Goal: Task Accomplishment & Management: Manage account settings

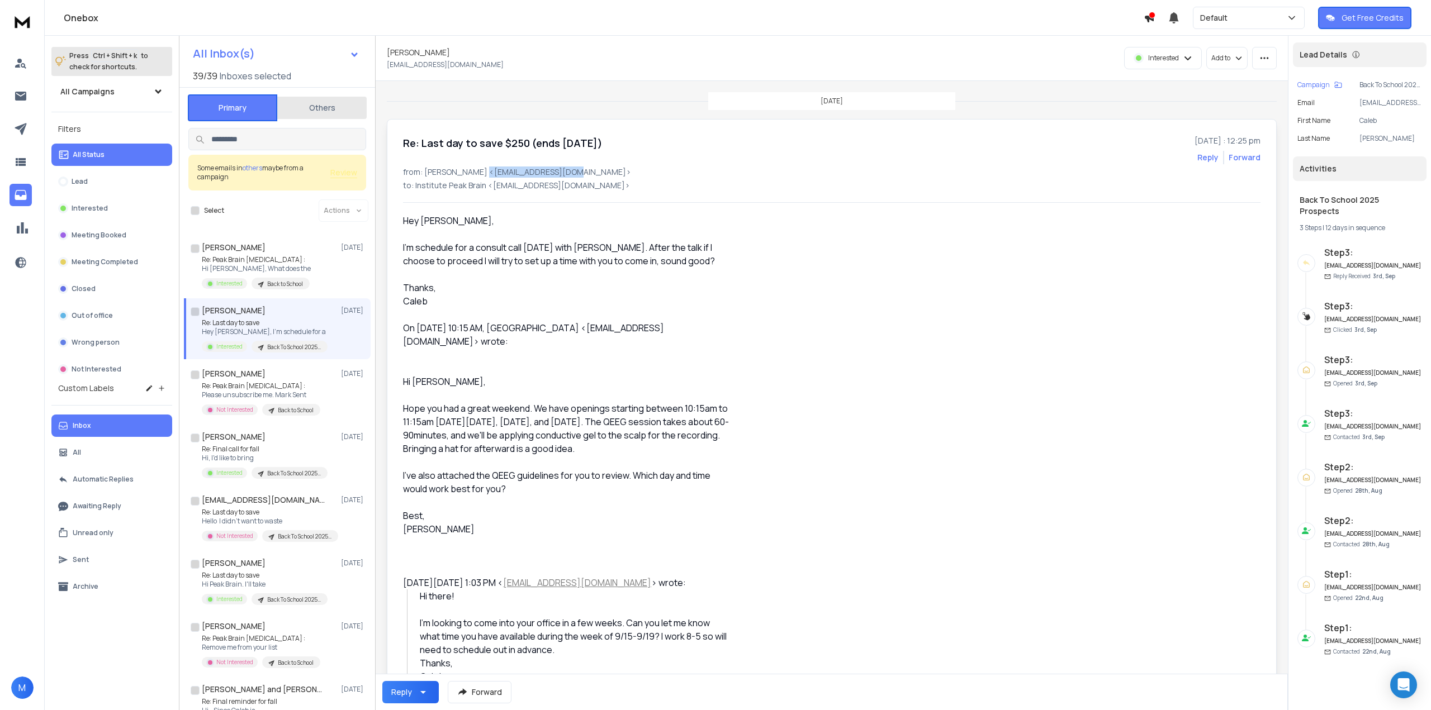
drag, startPoint x: 477, startPoint y: 172, endPoint x: 562, endPoint y: 170, distance: 85.0
click at [562, 170] on p "from: [PERSON_NAME] <[EMAIL_ADDRESS][DOMAIN_NAME]>" at bounding box center [831, 172] width 857 height 11
copy p "[EMAIL_ADDRESS][DOMAIN_NAME]"
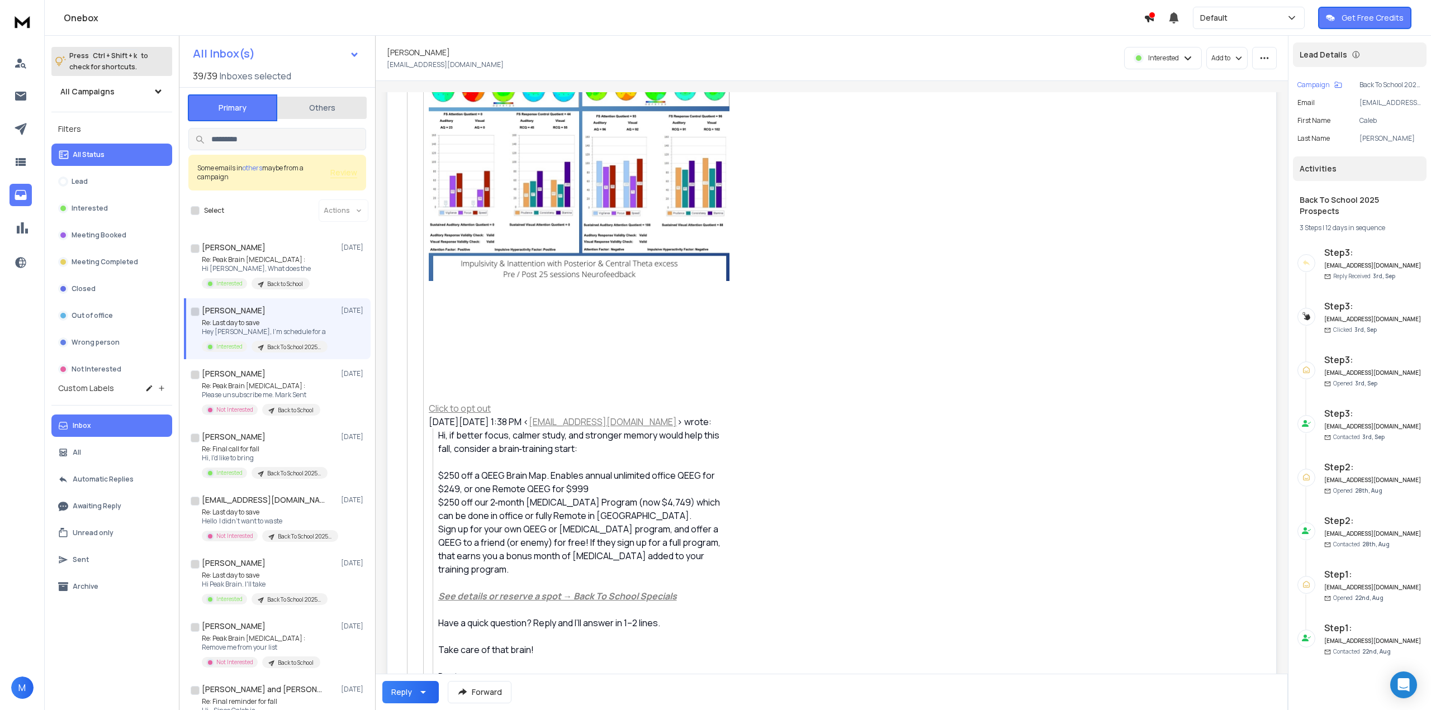
scroll to position [1662, 0]
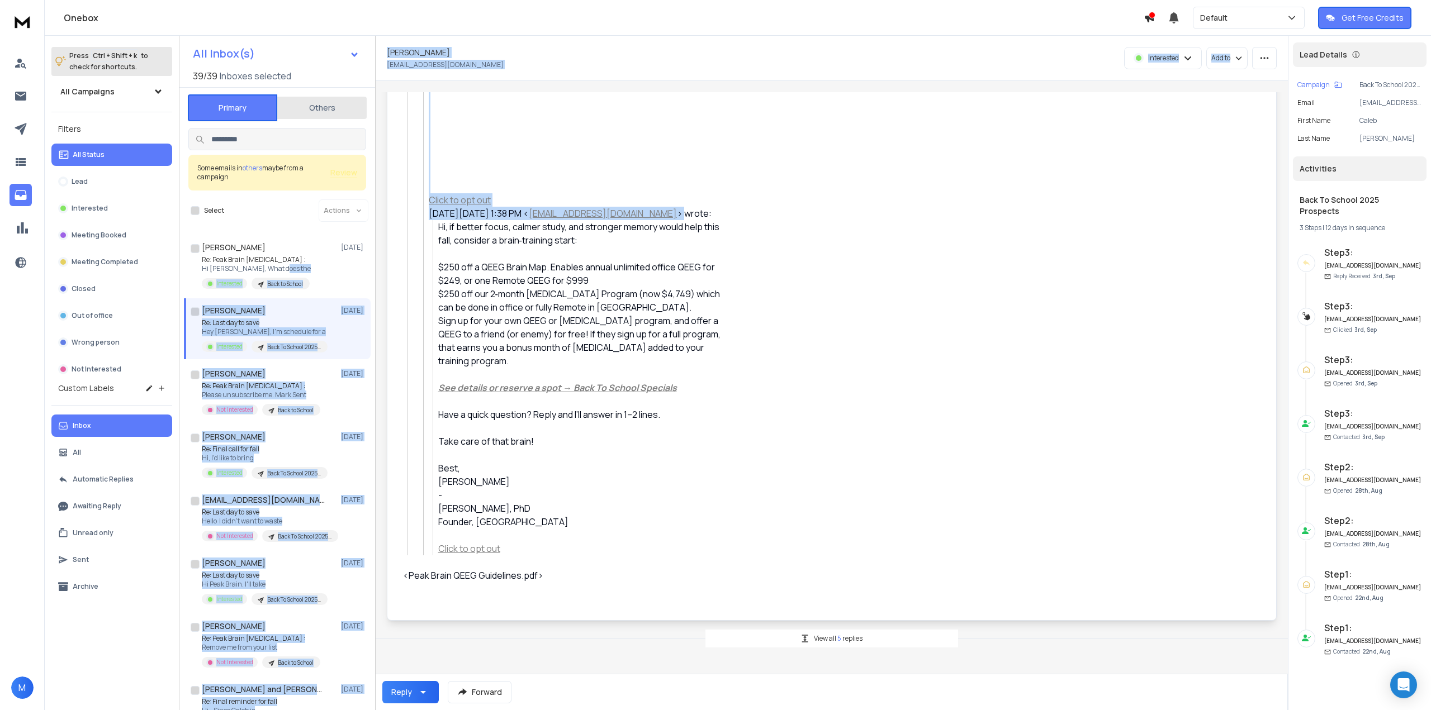
drag, startPoint x: 369, startPoint y: 267, endPoint x: 383, endPoint y: 216, distance: 52.1
click at [383, 216] on div "All Inbox(s) 39 / 39 Inboxes selected Primary Others Some emails in others mayb…" at bounding box center [805, 391] width 1252 height 710
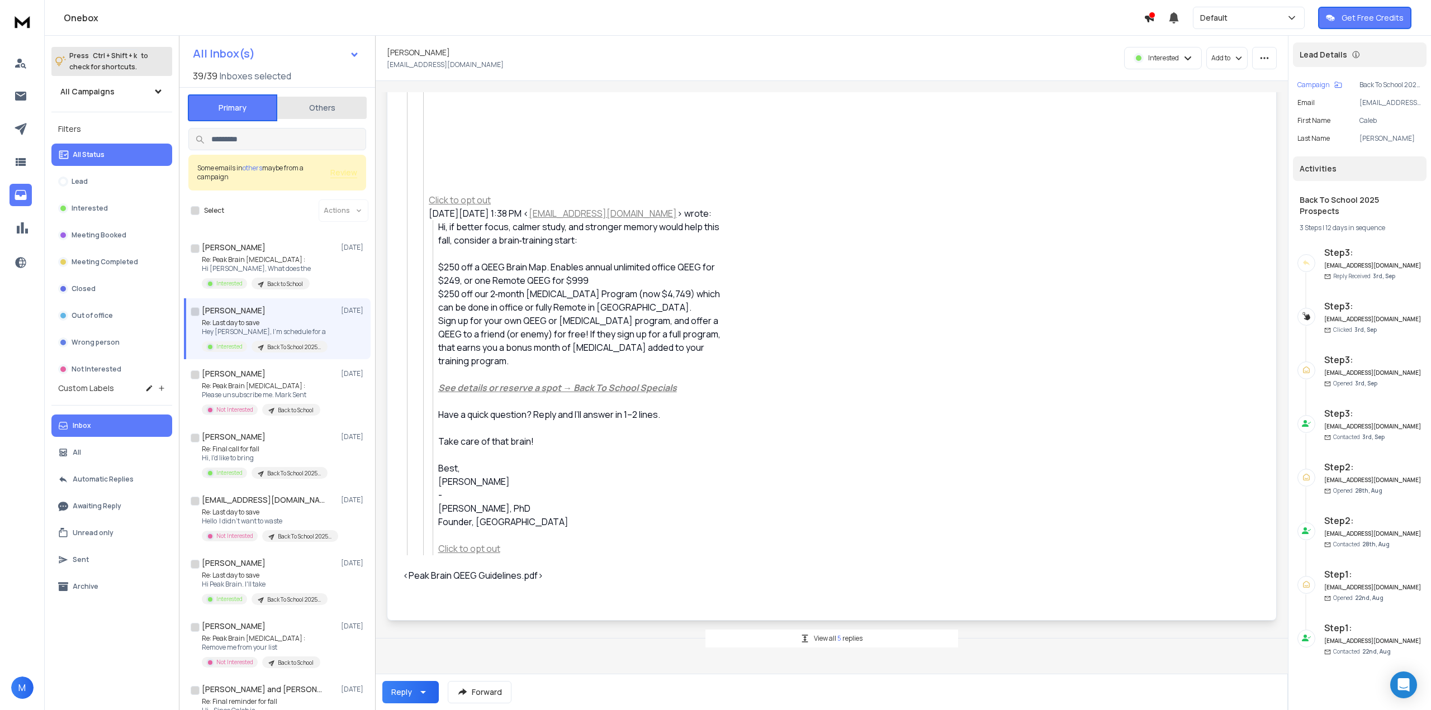
click at [372, 226] on div "Some emails in others maybe from a campaign Review Select Actions [PERSON_NAME]…" at bounding box center [277, 441] width 196 height 635
drag, startPoint x: 376, startPoint y: 252, endPoint x: 377, endPoint y: 236, distance: 15.7
click at [282, 525] on p "Hello I didn’t want to waste" at bounding box center [269, 521] width 134 height 9
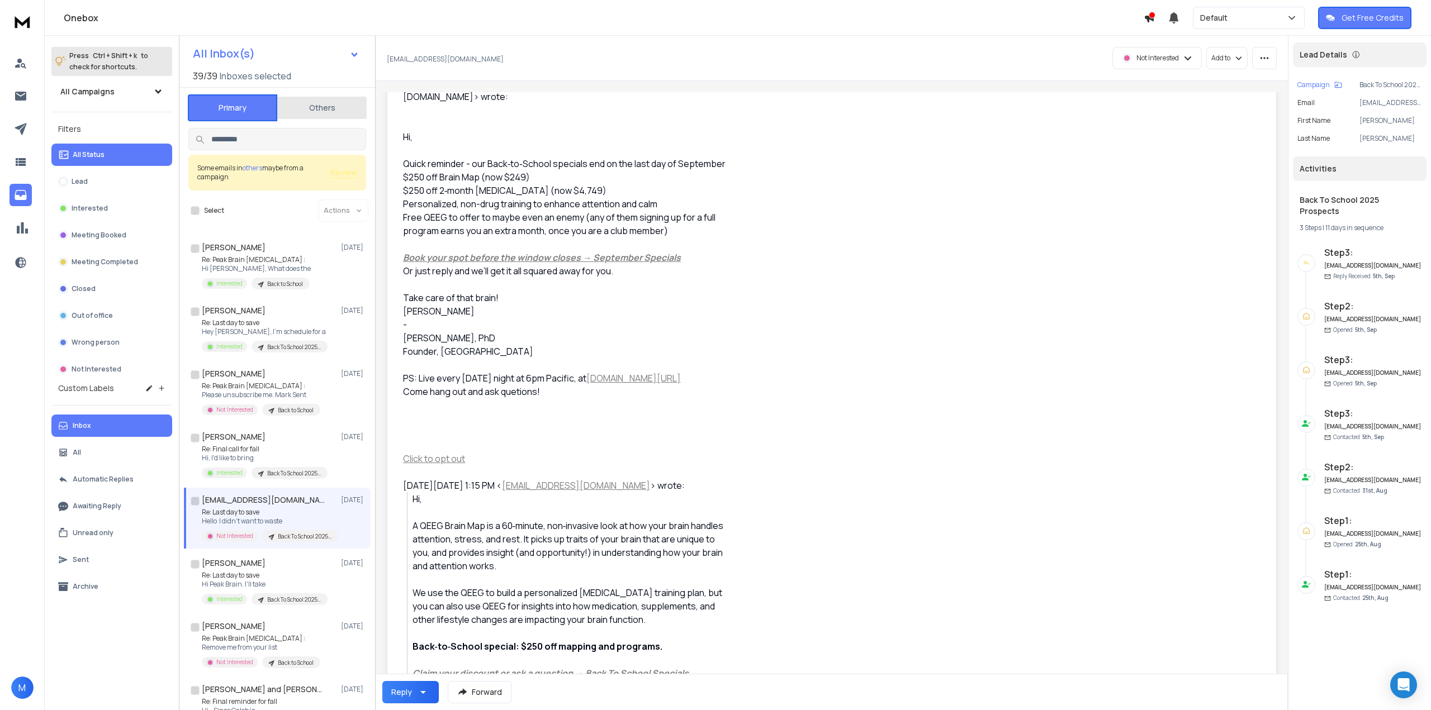
scroll to position [335, 0]
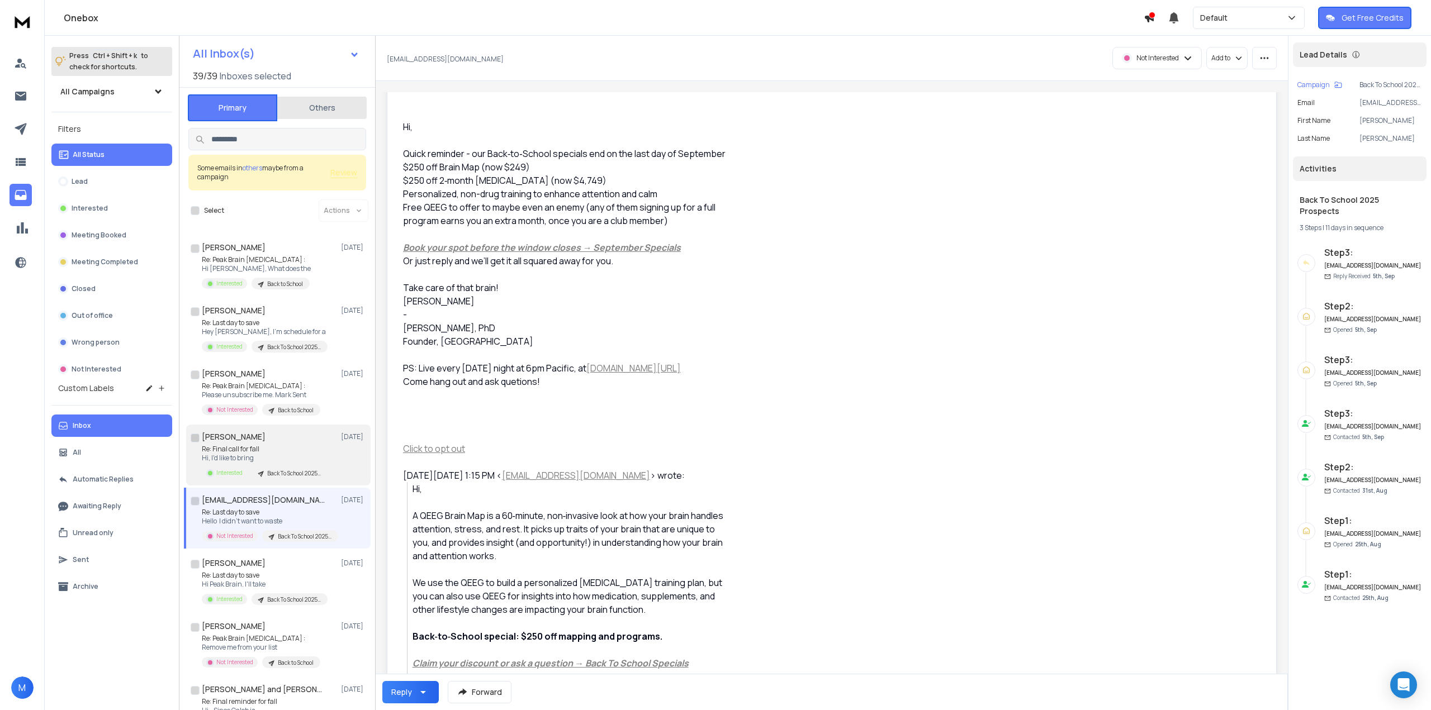
click at [243, 454] on p "Hi, I'd like to bring" at bounding box center [265, 458] width 126 height 9
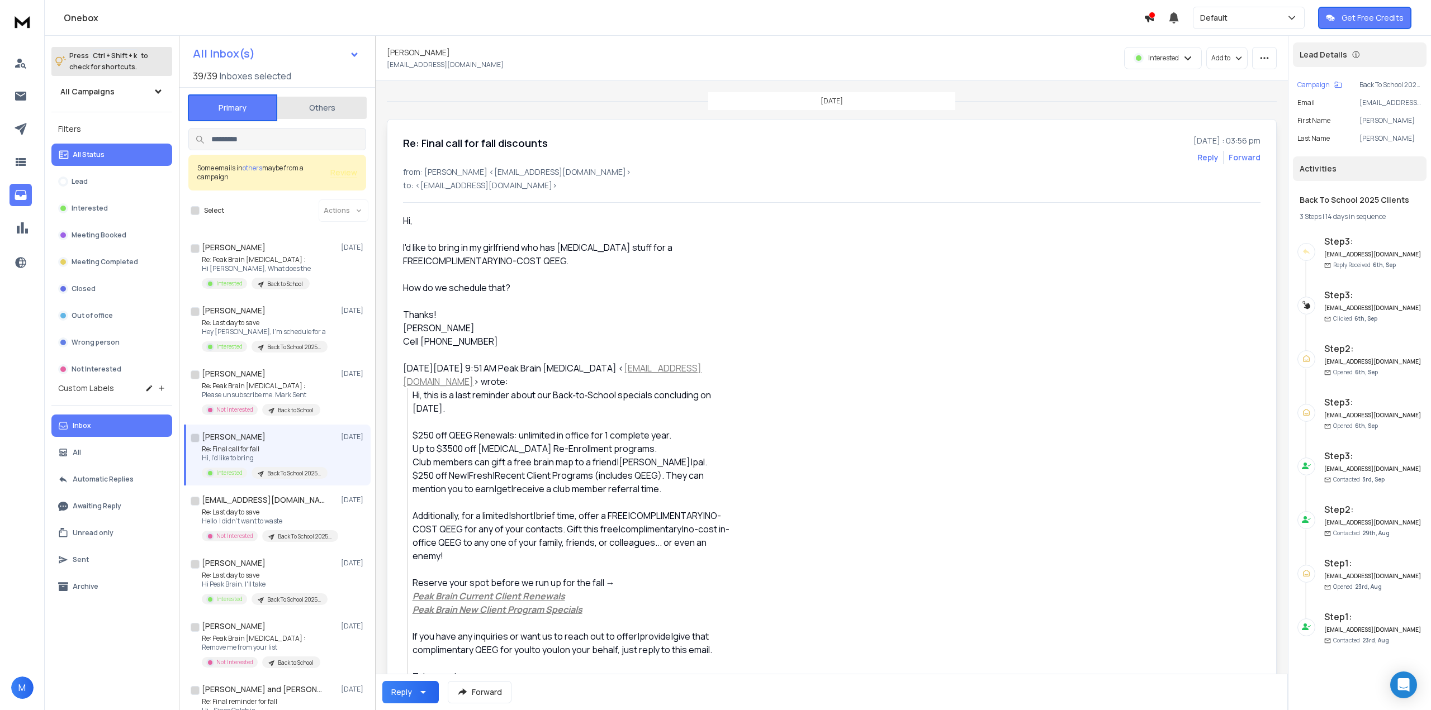
scroll to position [112, 0]
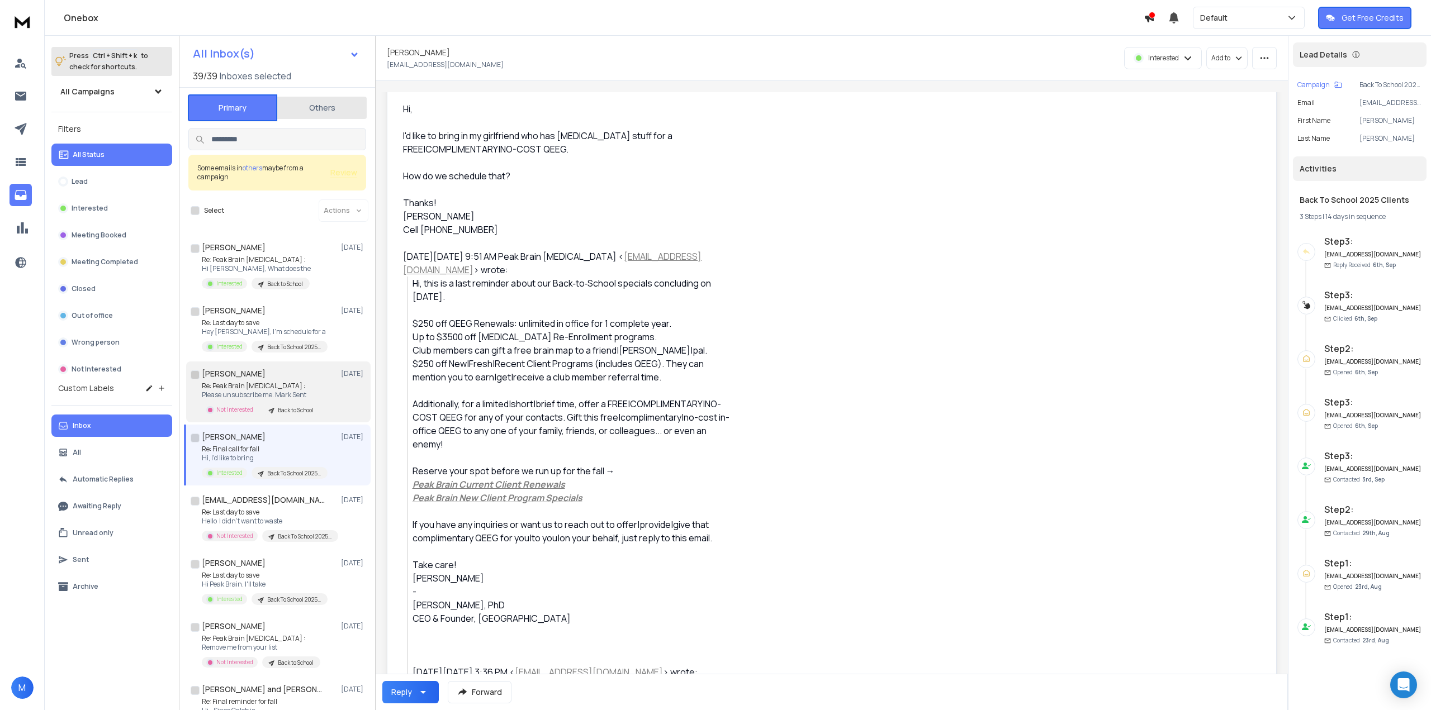
click at [235, 385] on p "Re: Peak Brain [MEDICAL_DATA] :" at bounding box center [261, 386] width 118 height 9
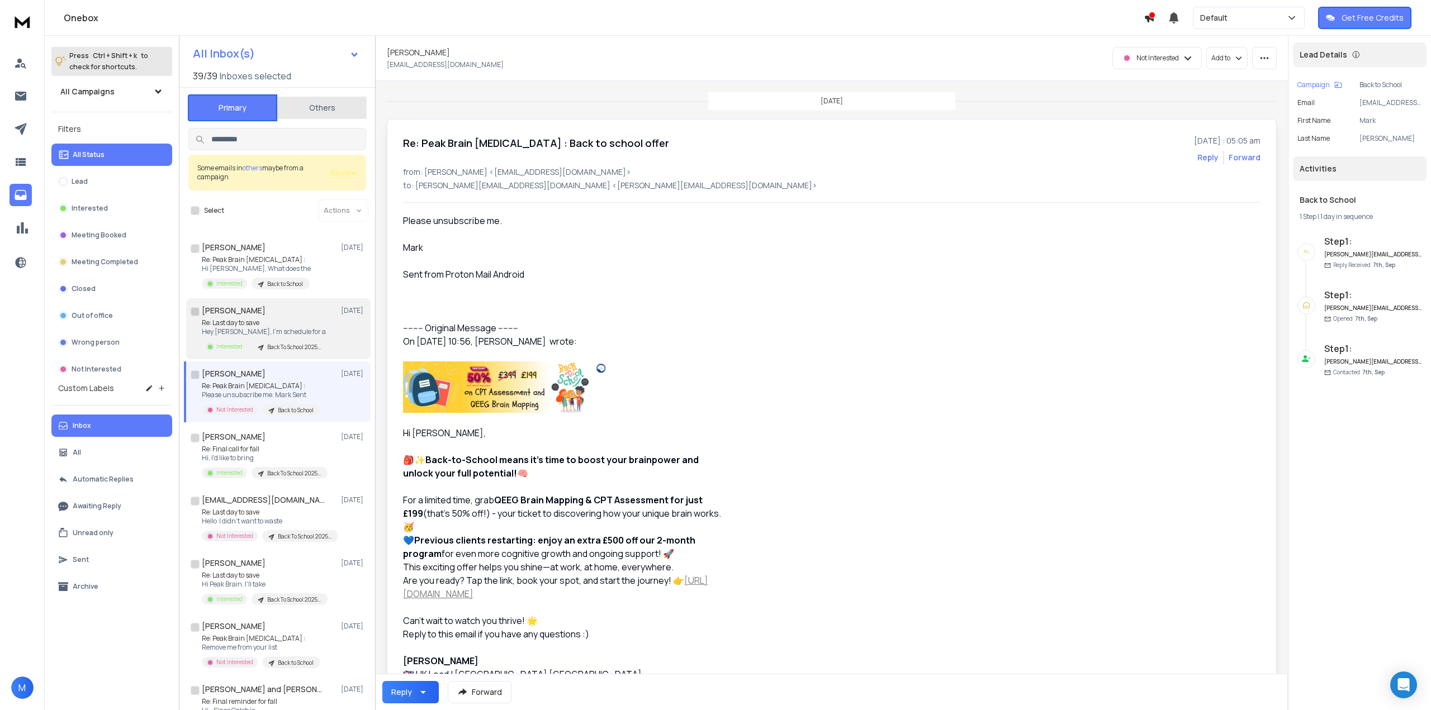
click at [309, 318] on div "[PERSON_NAME] [DATE] Re: Last day to save Hey [PERSON_NAME], I’m schedule for a…" at bounding box center [284, 329] width 164 height 48
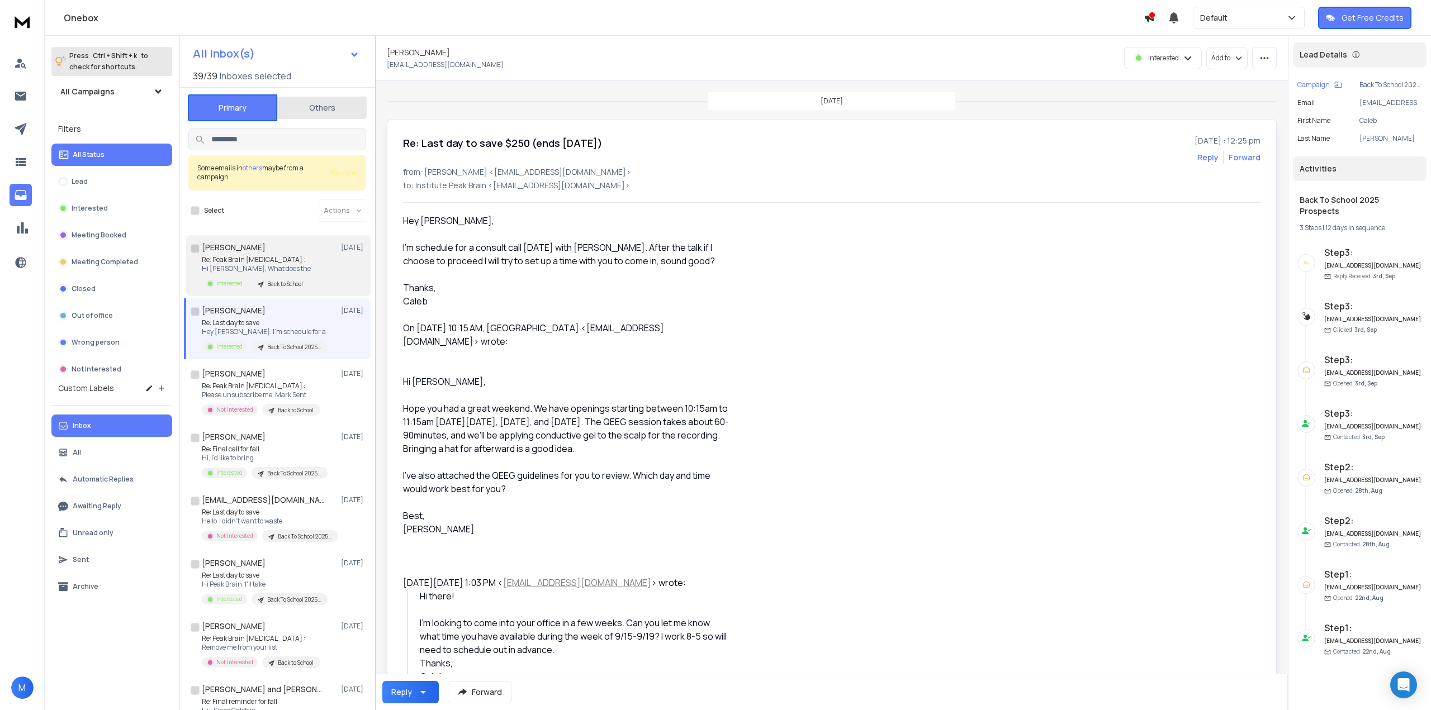
click at [310, 272] on p "Hi [PERSON_NAME], What does the" at bounding box center [256, 268] width 109 height 9
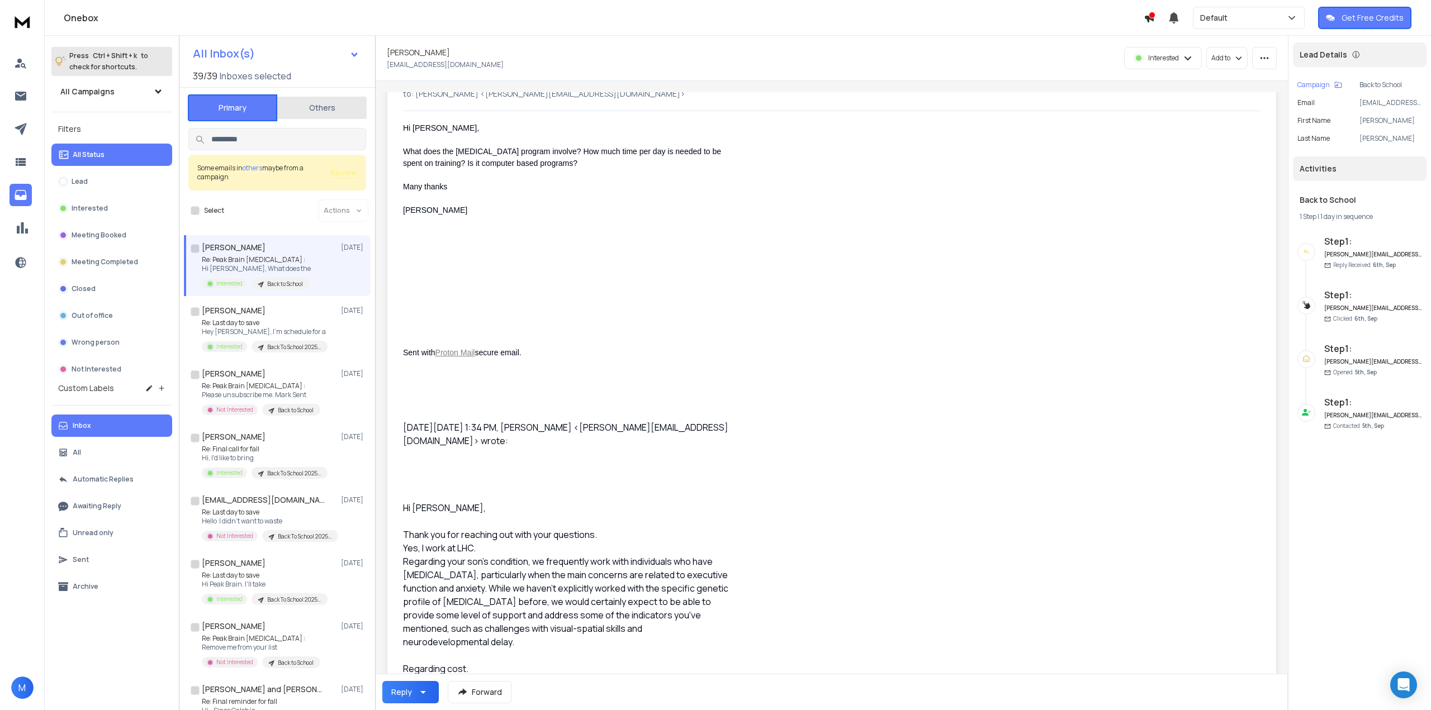
scroll to position [0, 0]
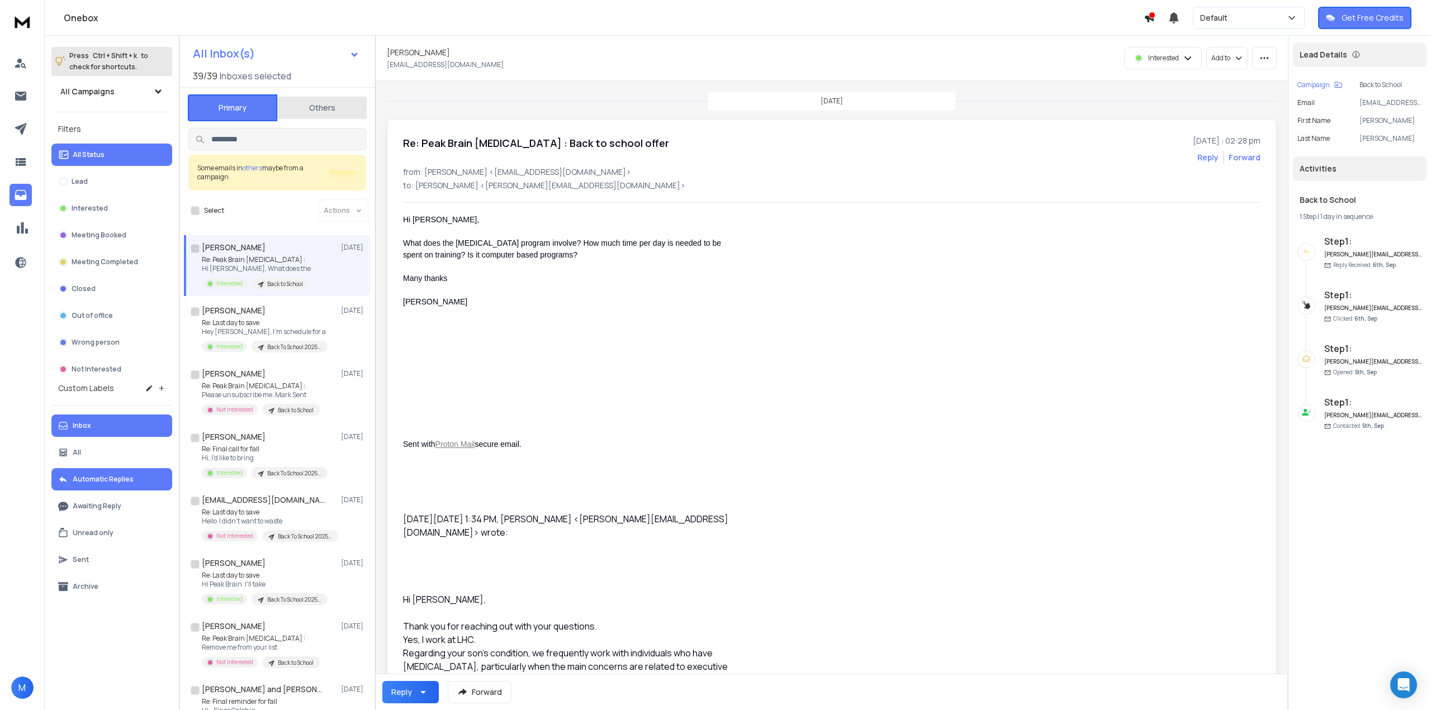
click at [98, 479] on p "Automatic Replies" at bounding box center [103, 479] width 61 height 9
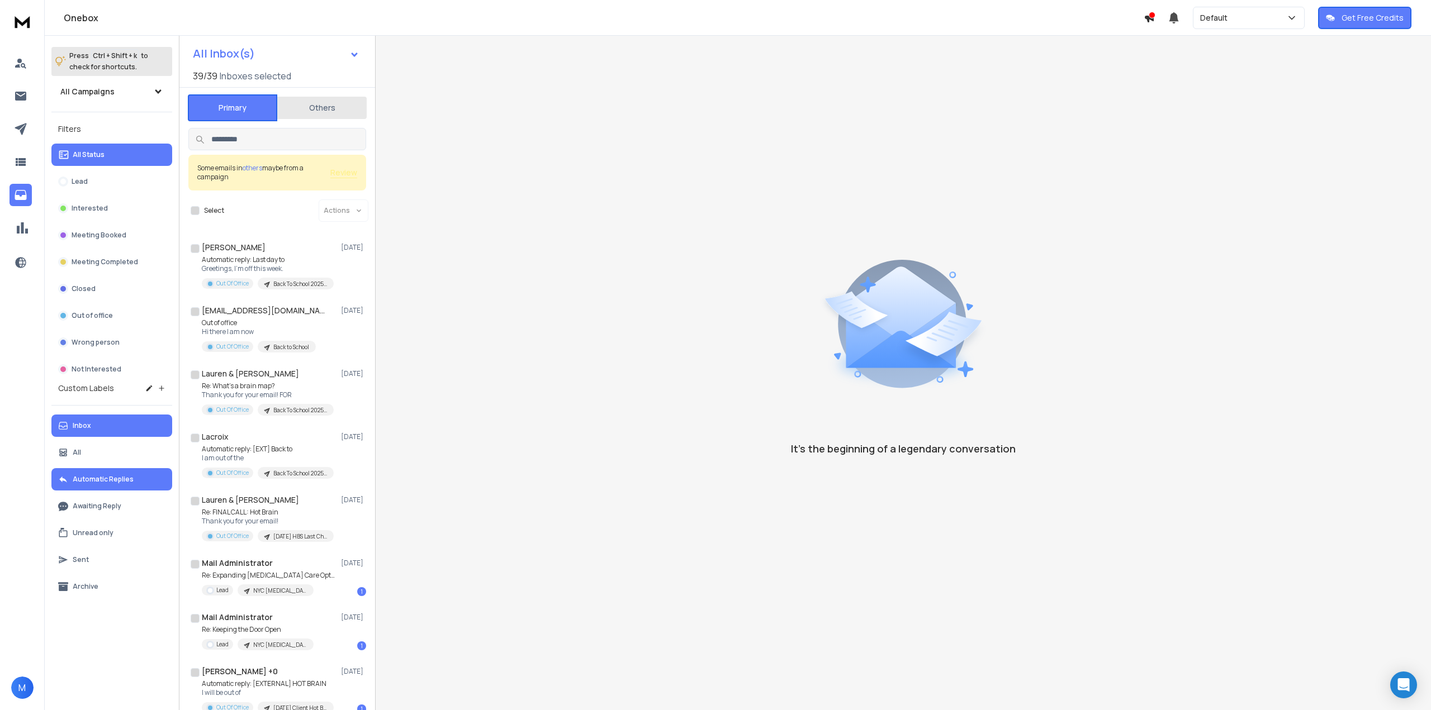
click at [93, 430] on button "Inbox" at bounding box center [111, 426] width 121 height 22
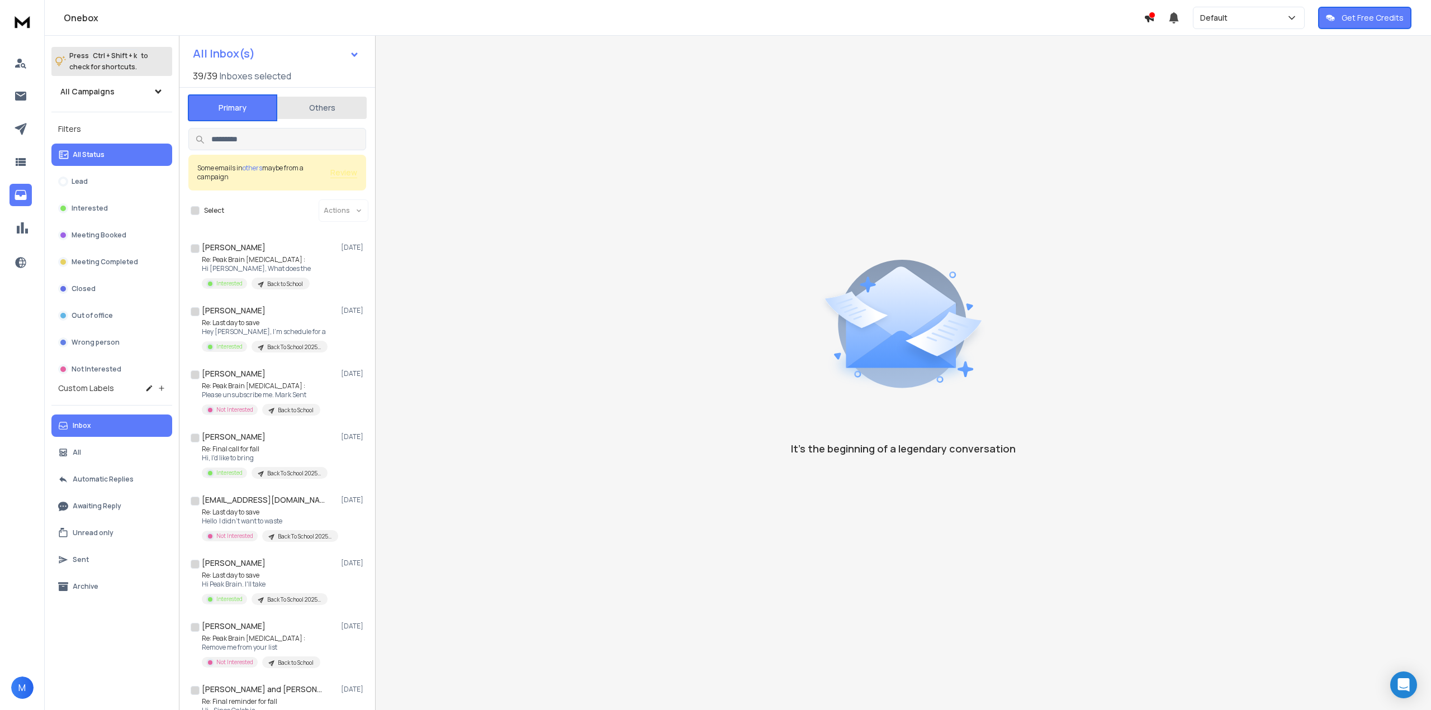
click at [79, 150] on p "All Status" at bounding box center [89, 154] width 32 height 9
click at [1249, 25] on button "Default" at bounding box center [1249, 18] width 112 height 22
click at [1233, 131] on div "Default" at bounding box center [1252, 136] width 106 height 18
